Goal: Task Accomplishment & Management: Manage account settings

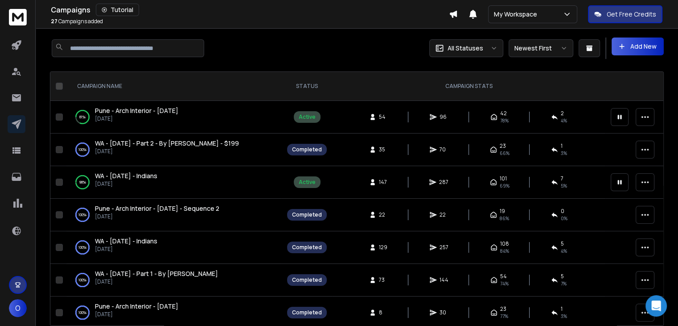
click at [279, 58] on div at bounding box center [203, 47] width 307 height 21
click at [313, 58] on div at bounding box center [203, 47] width 307 height 21
click at [18, 174] on icon at bounding box center [16, 176] width 11 height 11
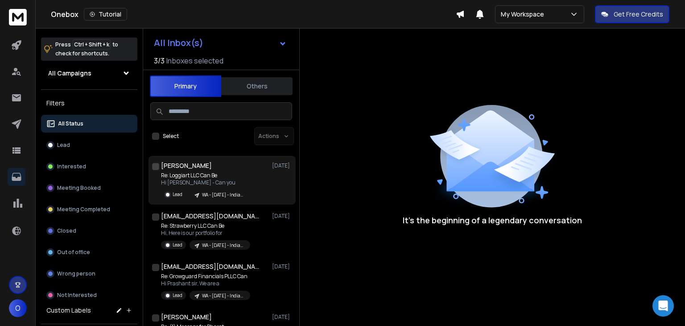
click at [216, 176] on p "Re: Loggiart LLC Can Be" at bounding box center [205, 175] width 89 height 7
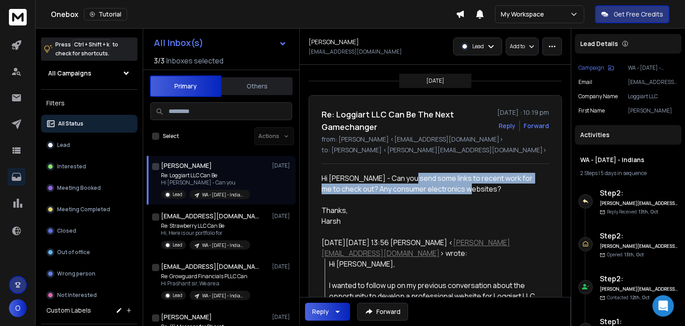
drag, startPoint x: 409, startPoint y: 178, endPoint x: 467, endPoint y: 186, distance: 58.5
click at [467, 186] on div "Hi Omkar - Can you send some links to recent work for me to check out? Any cons…" at bounding box center [432, 200] width 220 height 54
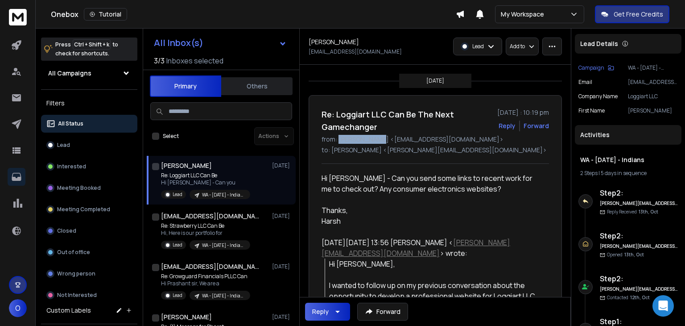
drag, startPoint x: 338, startPoint y: 142, endPoint x: 373, endPoint y: 141, distance: 34.8
click at [373, 141] on p "from: Harsh Khatri <loggiart@gmail.com>" at bounding box center [435, 139] width 227 height 9
copy p "Harsh Khatri"
click at [348, 116] on h1 "Re: Loggiart LLC Can Be The Next Gamechanger" at bounding box center [407, 120] width 170 height 25
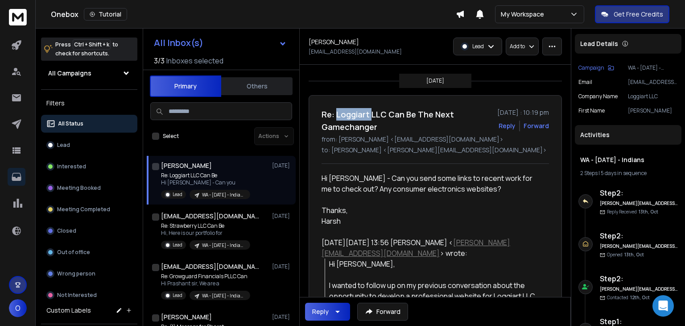
copy h1 "Loggiart"
click at [16, 124] on icon at bounding box center [16, 124] width 9 height 9
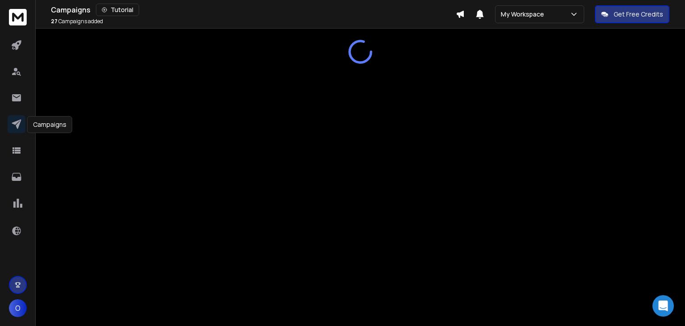
click at [265, 15] on div "Campaigns Tutorial" at bounding box center [253, 10] width 405 height 12
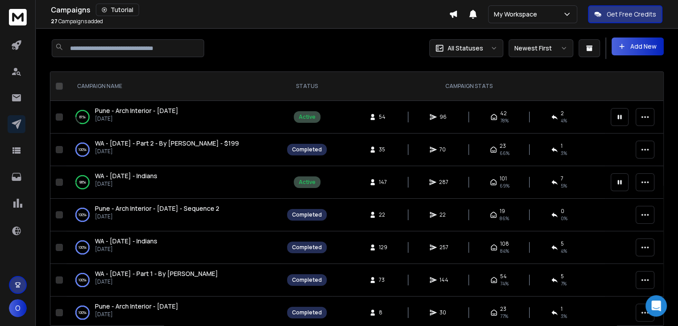
click at [291, 42] on div at bounding box center [203, 47] width 307 height 21
click at [16, 97] on icon at bounding box center [16, 97] width 9 height 7
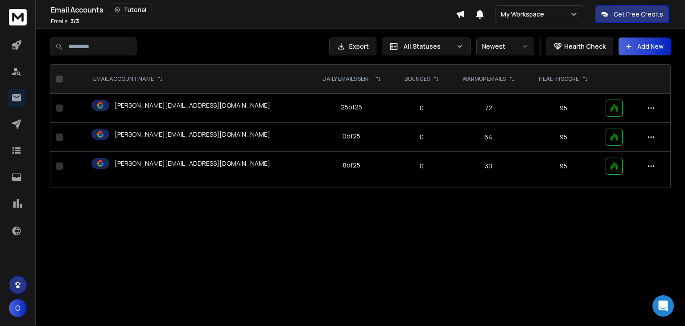
click at [460, 107] on td "72" at bounding box center [488, 108] width 77 height 29
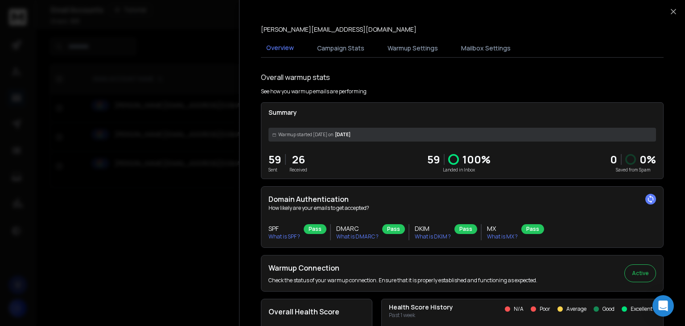
click at [338, 45] on button "Campaign Stats" at bounding box center [341, 48] width 58 height 20
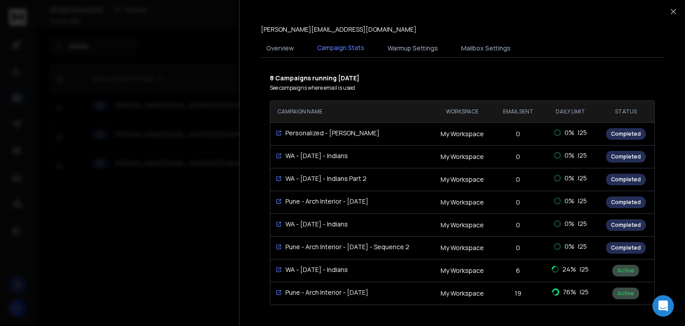
click at [398, 44] on button "Warmup Settings" at bounding box center [412, 48] width 61 height 20
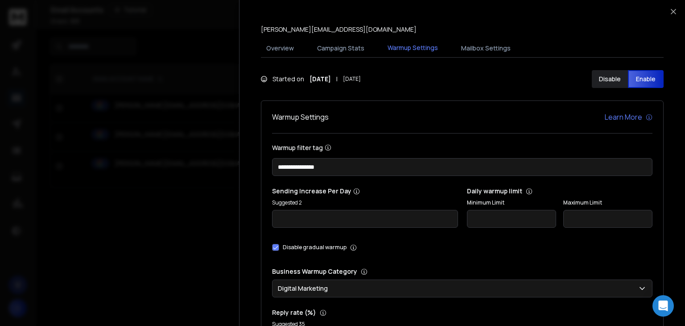
click at [471, 44] on button "Mailbox Settings" at bounding box center [486, 48] width 60 height 20
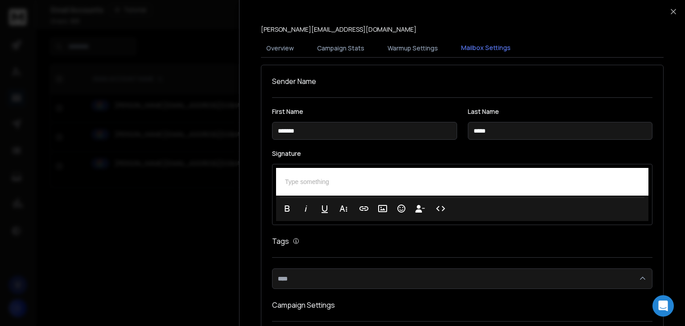
click at [294, 45] on button "Overview" at bounding box center [280, 48] width 38 height 20
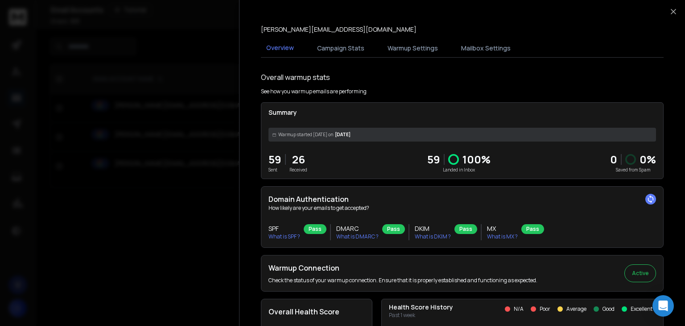
click at [151, 118] on div at bounding box center [342, 163] width 685 height 326
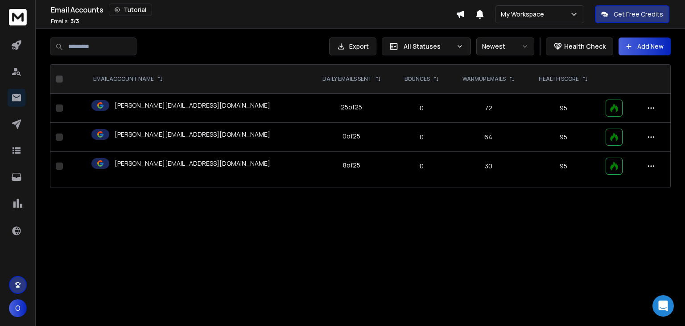
click at [157, 135] on p "matt@blucraftstudio.com" at bounding box center [193, 134] width 156 height 9
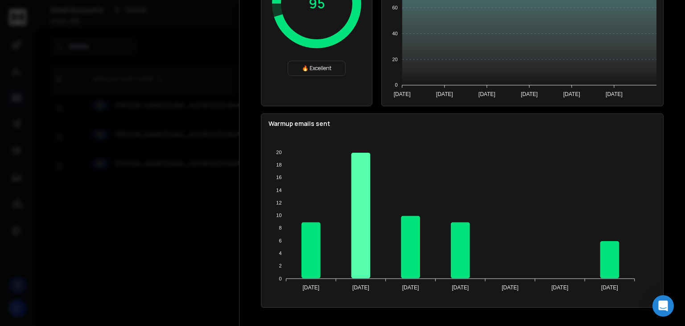
scroll to position [381, 0]
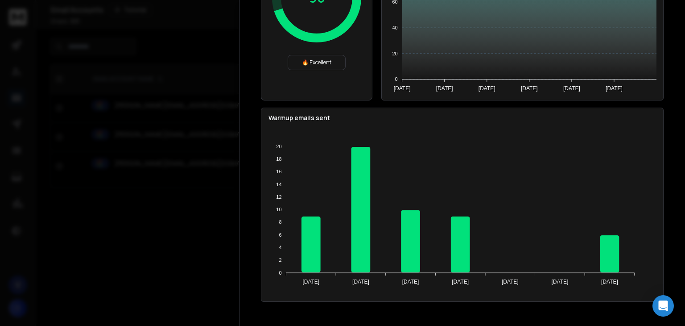
click at [136, 164] on div at bounding box center [342, 163] width 685 height 326
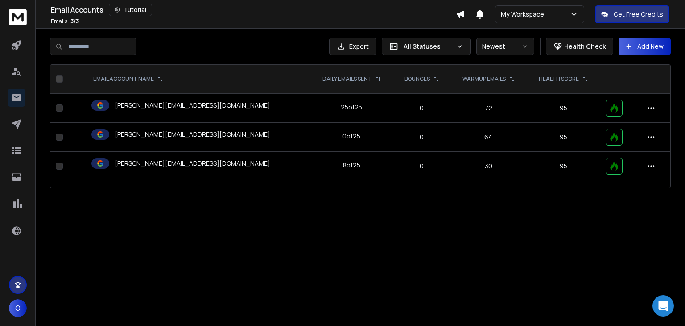
click at [175, 109] on p "shubham@blucraftstudio.com" at bounding box center [193, 105] width 156 height 9
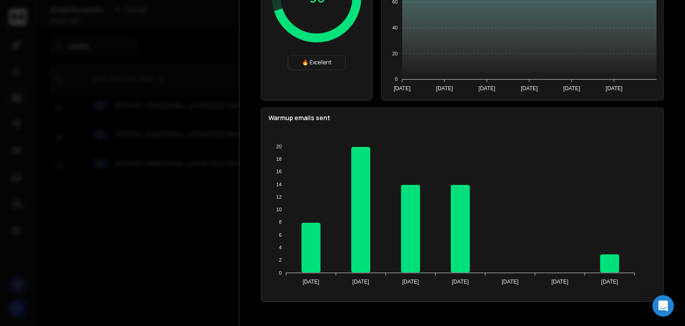
click at [118, 162] on div at bounding box center [342, 163] width 685 height 326
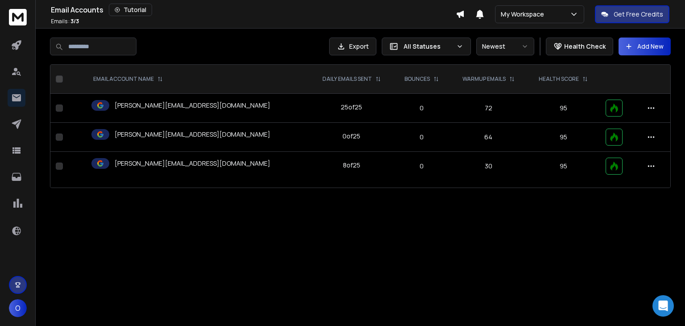
click at [236, 41] on div at bounding box center [187, 46] width 274 height 18
